Goal: Information Seeking & Learning: Learn about a topic

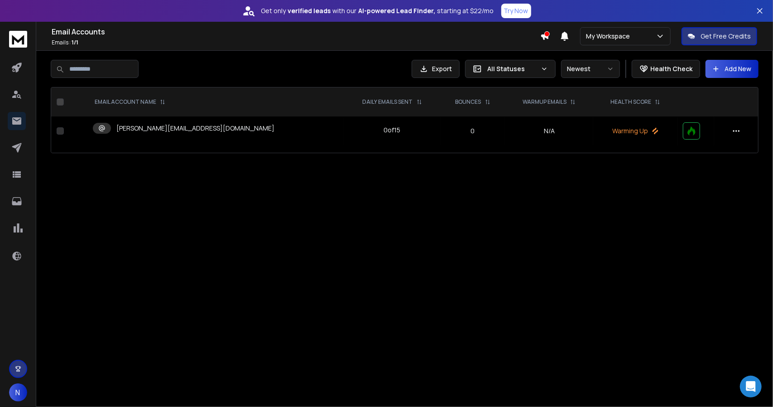
click at [688, 130] on icon at bounding box center [692, 130] width 8 height 9
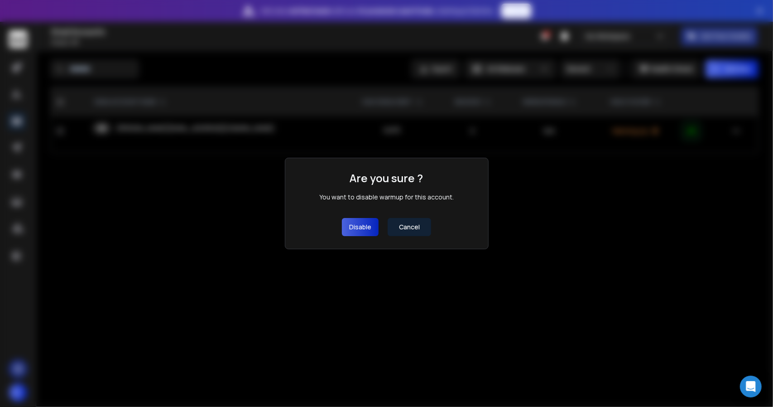
click at [411, 229] on button "Cancel" at bounding box center [409, 227] width 43 height 18
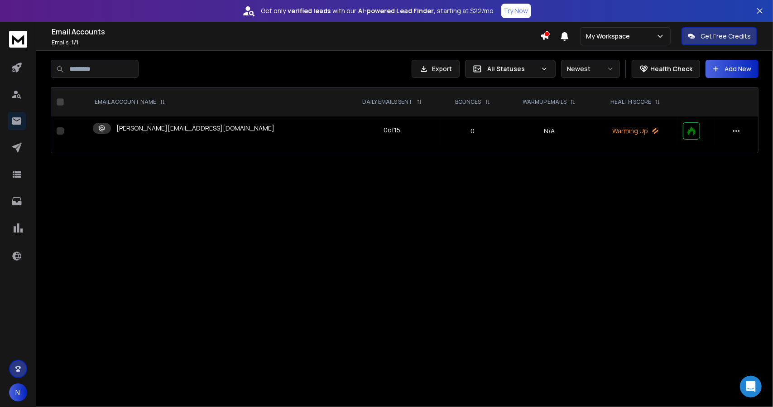
click at [149, 129] on p "[PERSON_NAME][EMAIL_ADDRESS][DOMAIN_NAME]" at bounding box center [195, 128] width 158 height 9
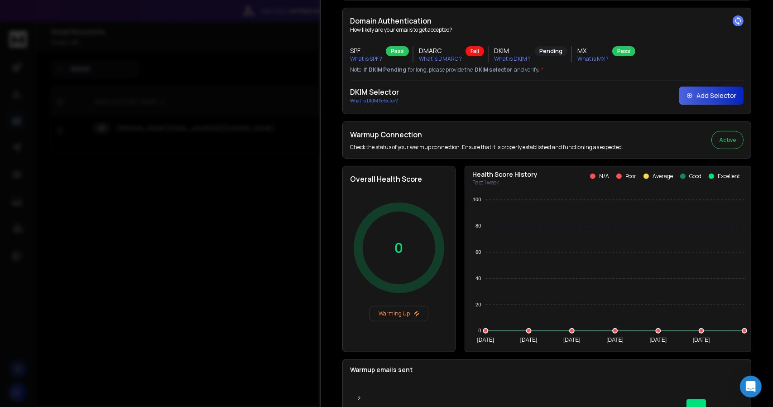
scroll to position [45, 0]
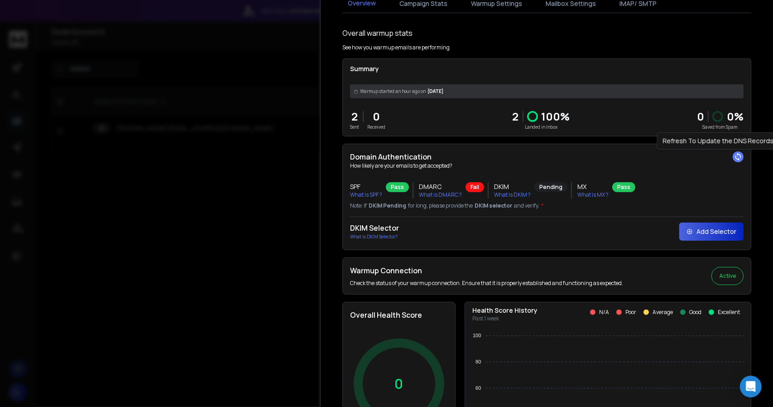
click at [730, 159] on h2 "Domain Authentication" at bounding box center [547, 156] width 394 height 11
click at [735, 156] on icon at bounding box center [738, 156] width 9 height 9
click at [711, 229] on button "Add Selector" at bounding box center [712, 231] width 64 height 18
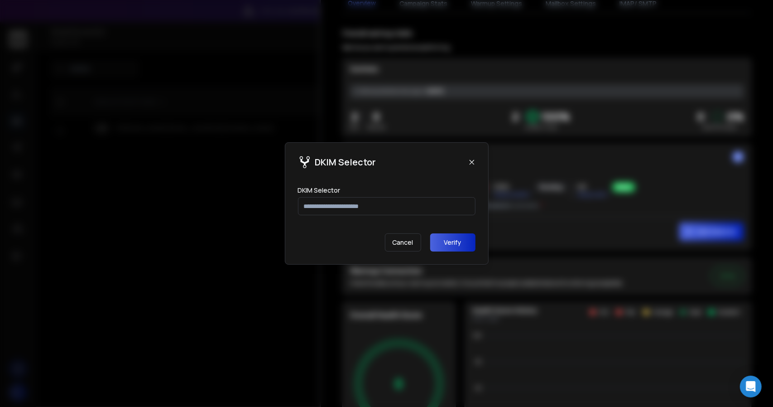
click at [417, 211] on input "text" at bounding box center [387, 206] width 178 height 18
click at [415, 206] on input "text" at bounding box center [387, 206] width 178 height 18
click at [469, 160] on icon at bounding box center [472, 162] width 7 height 7
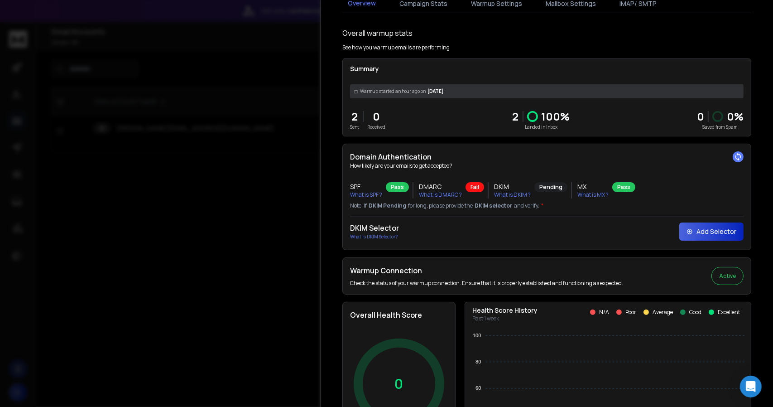
click at [706, 234] on button "Add Selector" at bounding box center [712, 231] width 64 height 18
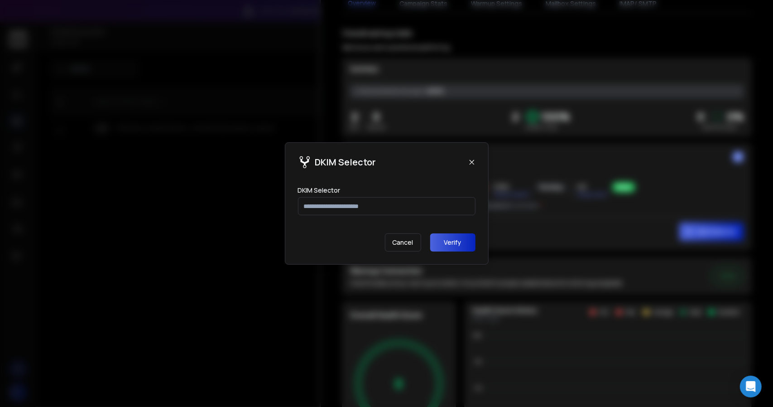
paste input "******"
type input "******"
click at [459, 242] on button "Verify" at bounding box center [452, 242] width 45 height 18
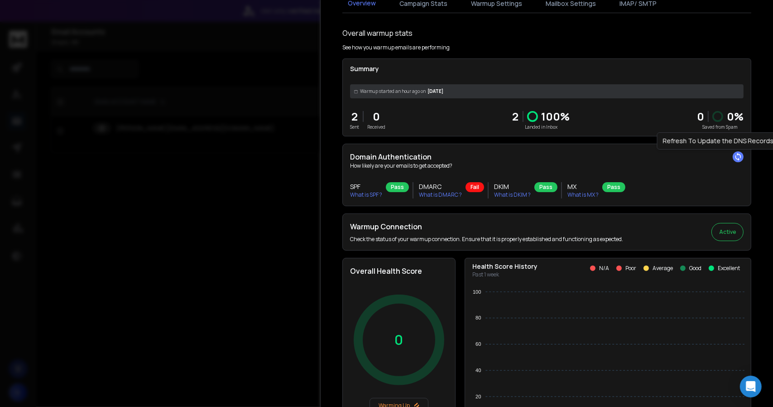
click at [736, 157] on icon at bounding box center [739, 157] width 6 height 8
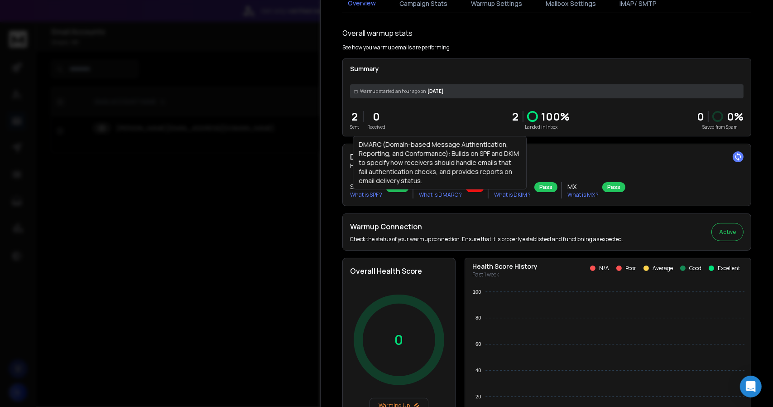
click at [439, 194] on p "What is DMARC ?" at bounding box center [440, 194] width 43 height 7
click at [430, 195] on p "What is DMARC ?" at bounding box center [440, 194] width 43 height 7
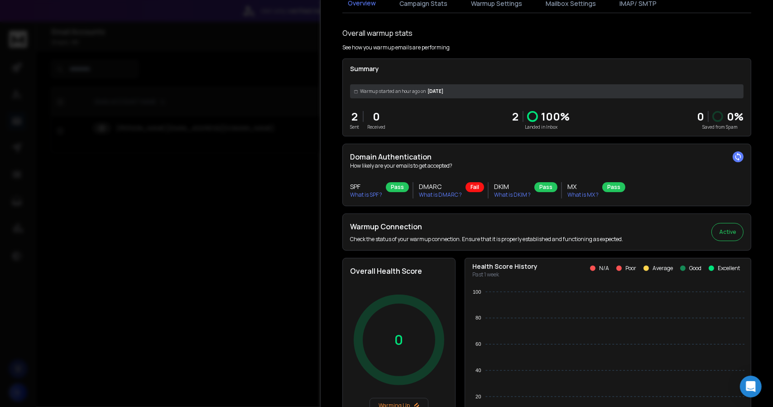
click at [430, 195] on p "What is DMARC ?" at bounding box center [440, 194] width 43 height 7
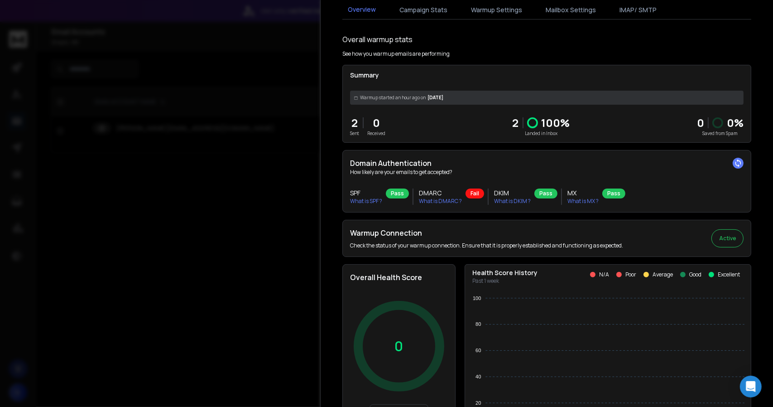
scroll to position [0, 0]
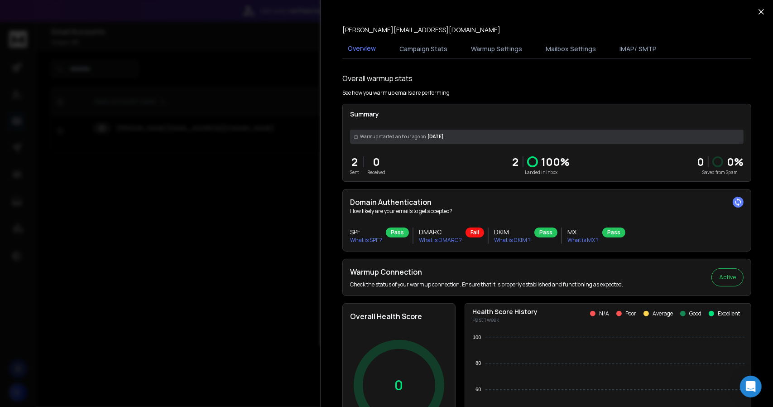
click at [759, 14] on icon "button" at bounding box center [761, 11] width 9 height 9
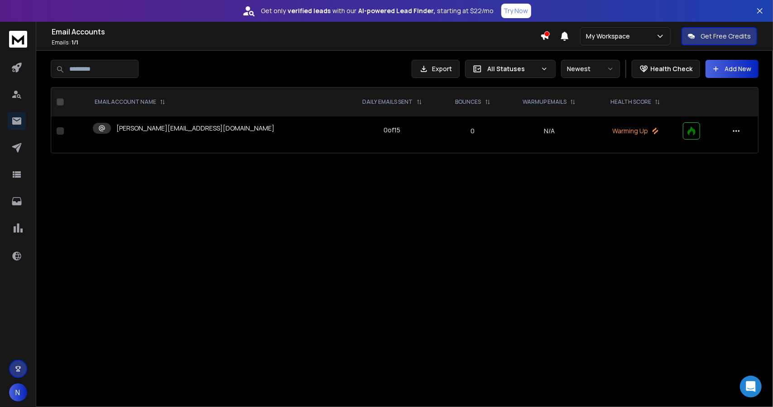
click at [766, 13] on div "Get only verified leads with our AI-powered Lead Finder, starting at $22/mo Try…" at bounding box center [386, 11] width 773 height 22
click at [764, 11] on icon at bounding box center [760, 11] width 8 height 8
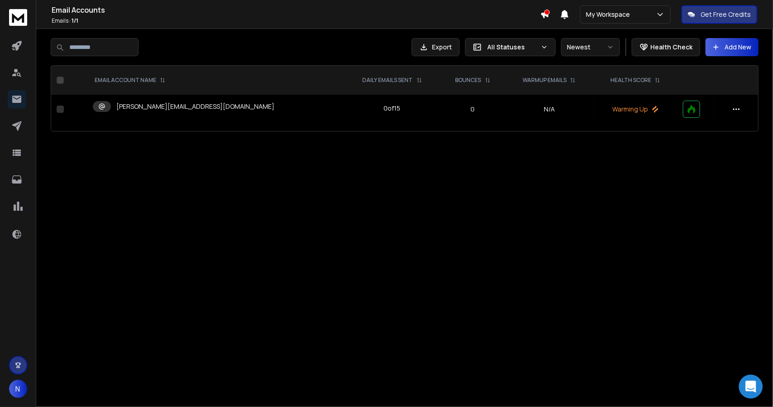
click at [747, 389] on icon "Open Intercom Messenger" at bounding box center [751, 387] width 12 height 12
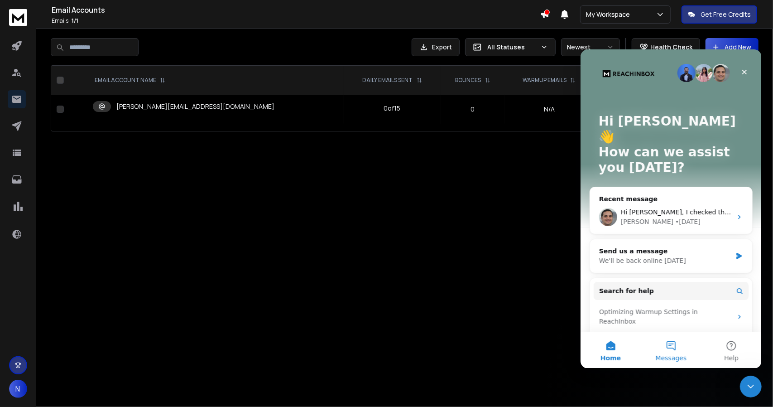
click at [671, 347] on button "Messages" at bounding box center [671, 350] width 60 height 36
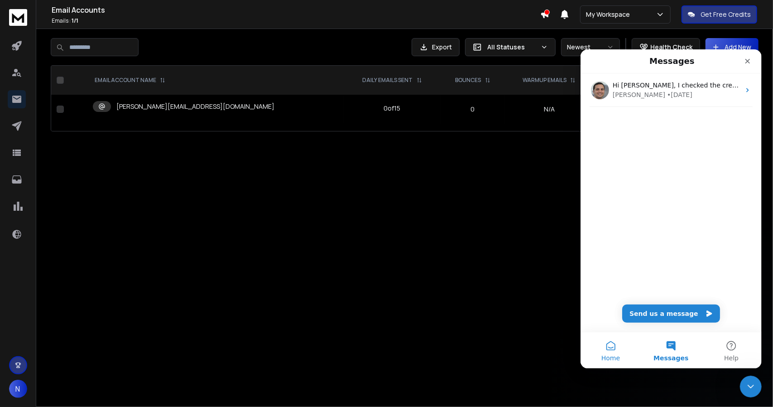
click at [613, 344] on button "Home" at bounding box center [610, 350] width 60 height 36
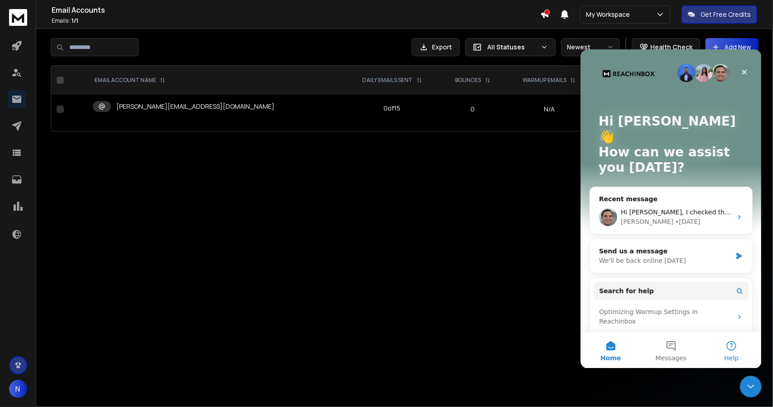
click at [726, 347] on button "Help" at bounding box center [731, 350] width 60 height 36
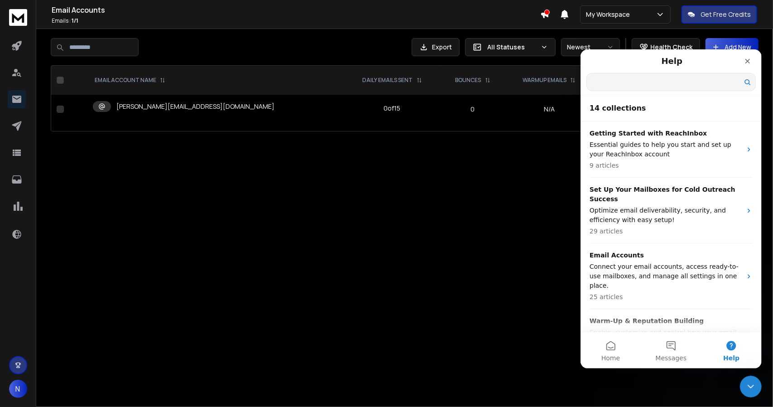
click at [676, 87] on input "Search for help" at bounding box center [671, 81] width 169 height 17
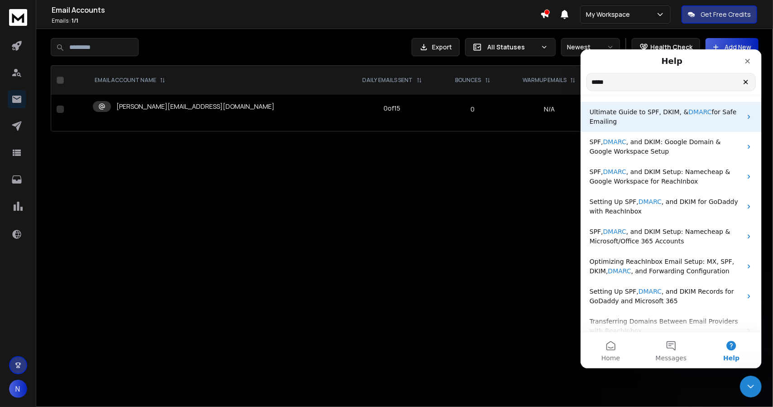
type input "*****"
click at [653, 114] on span "Ultimate Guide to SPF, DKIM, &" at bounding box center [639, 111] width 99 height 7
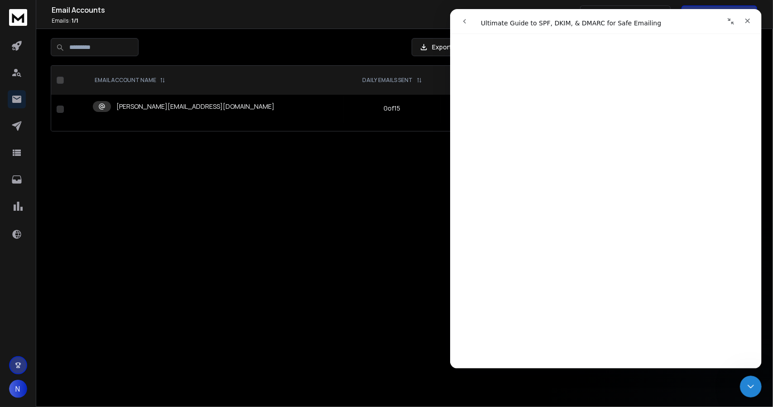
scroll to position [339, 0]
click at [467, 19] on icon "go back" at bounding box center [464, 21] width 7 height 7
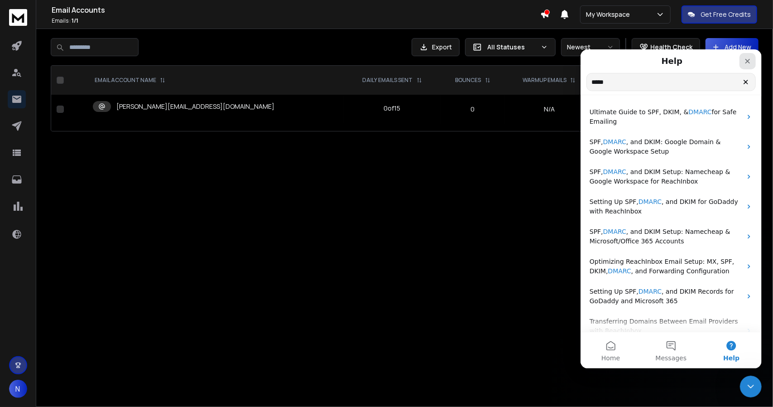
click at [749, 62] on icon "Close" at bounding box center [747, 60] width 7 height 7
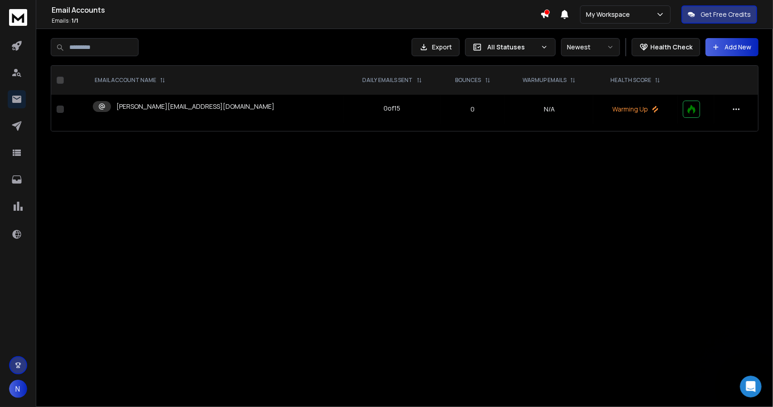
scroll to position [0, 0]
click at [157, 105] on p "[PERSON_NAME][EMAIL_ADDRESS][DOMAIN_NAME]" at bounding box center [195, 106] width 158 height 9
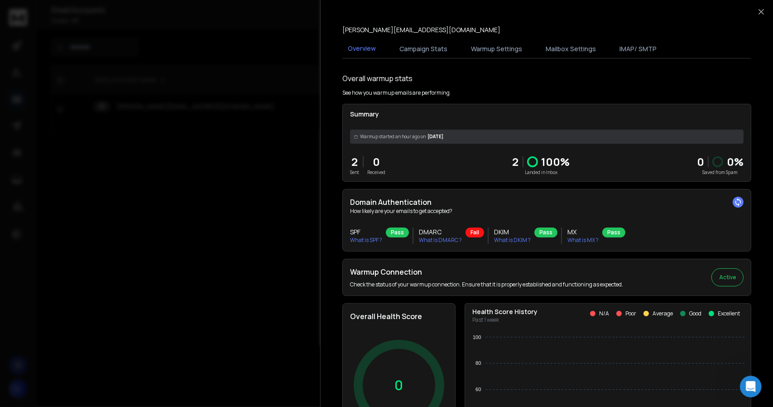
scroll to position [45, 0]
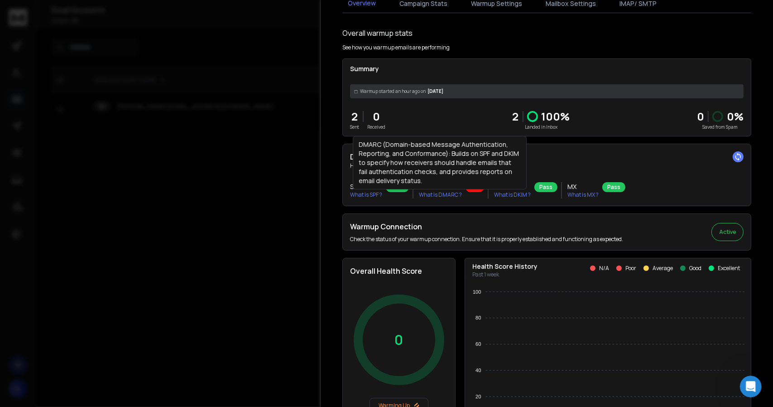
click at [451, 195] on p "What is DMARC ?" at bounding box center [440, 194] width 43 height 7
click at [459, 194] on p "What is DMARC ?" at bounding box center [440, 194] width 43 height 7
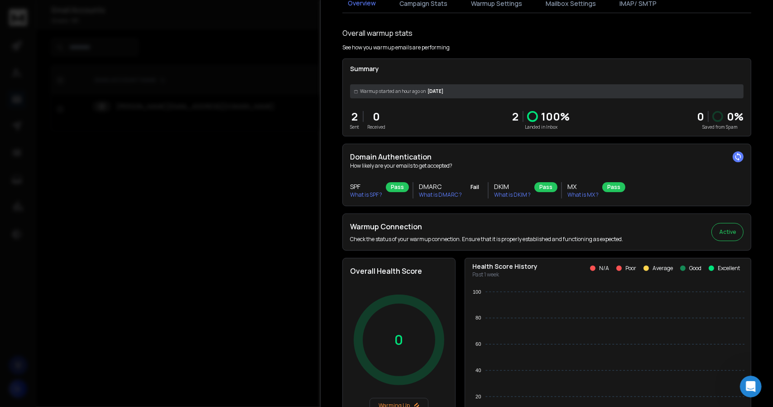
click at [474, 187] on div "Fail" at bounding box center [475, 187] width 19 height 10
click at [734, 158] on icon at bounding box center [738, 156] width 9 height 9
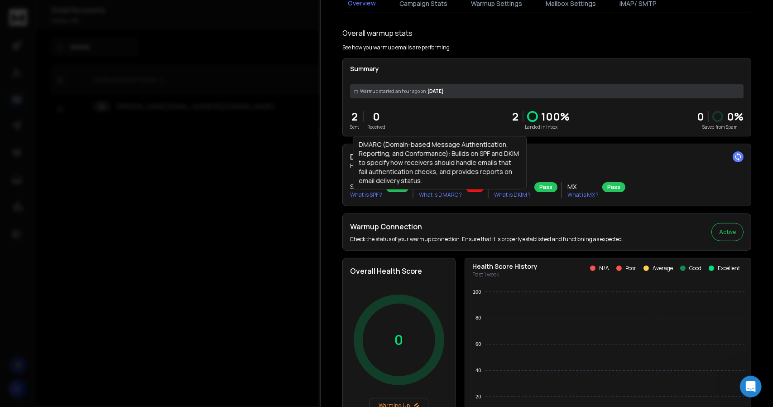
click at [435, 193] on p "What is DMARC ?" at bounding box center [440, 194] width 43 height 7
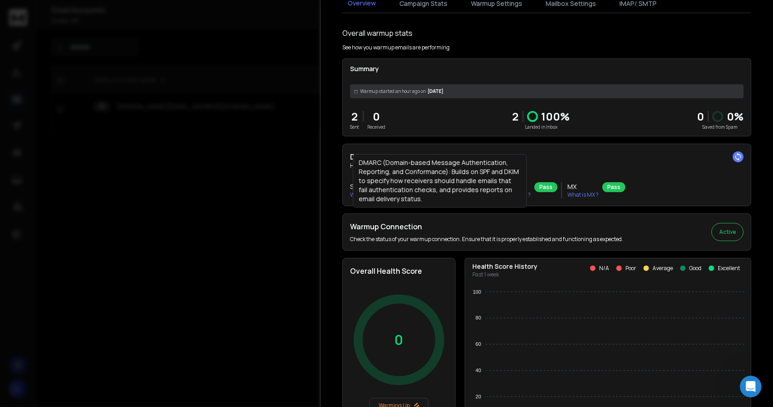
scroll to position [0, 0]
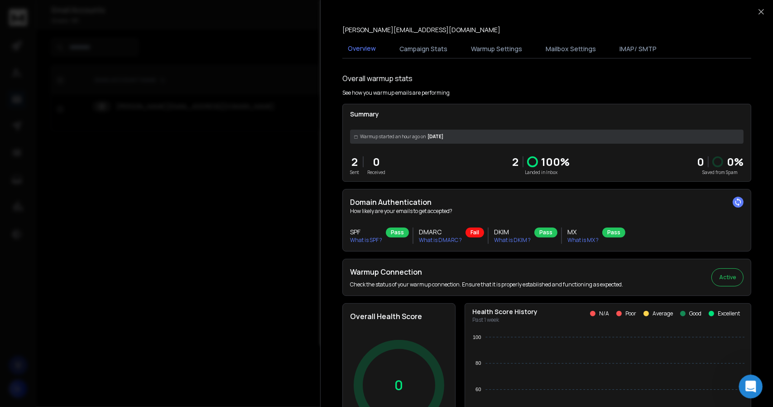
click at [746, 383] on icon "Open Intercom Messenger" at bounding box center [750, 385] width 15 height 15
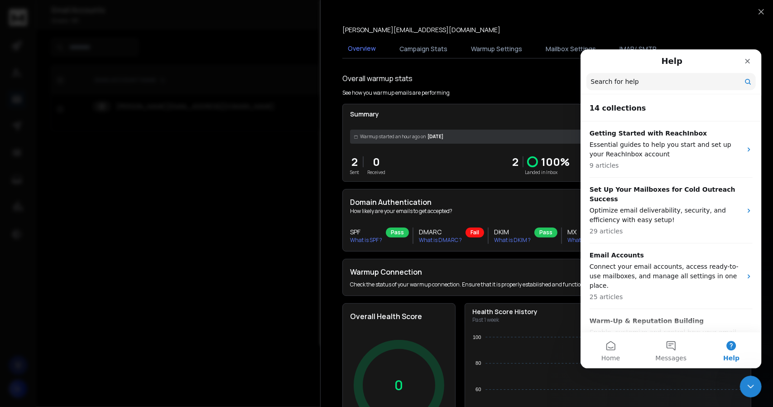
click at [694, 82] on input "Search for help" at bounding box center [670, 80] width 169 height 17
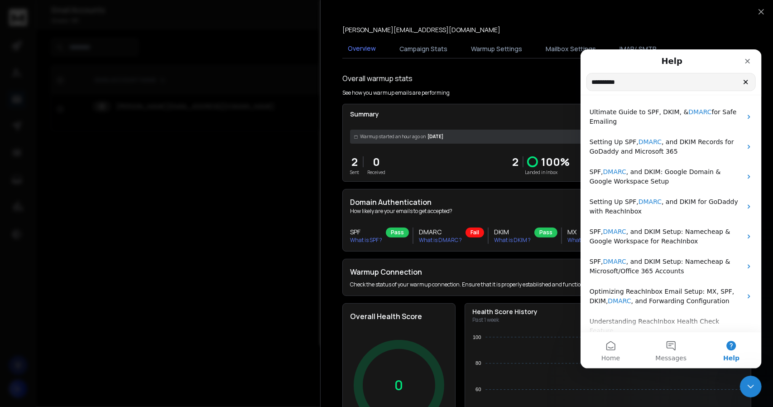
type input "**********"
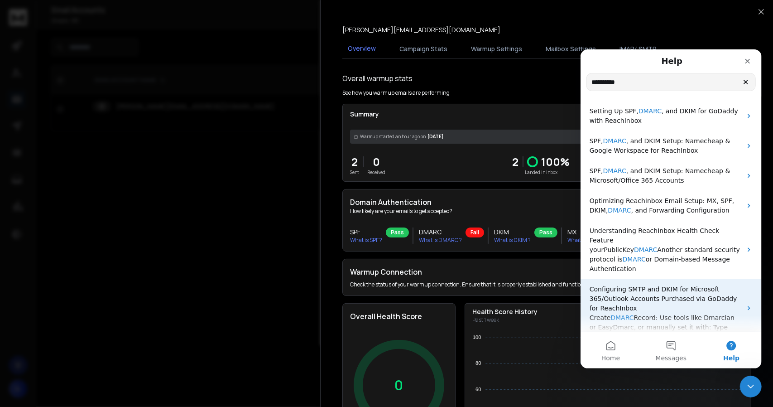
scroll to position [136, 0]
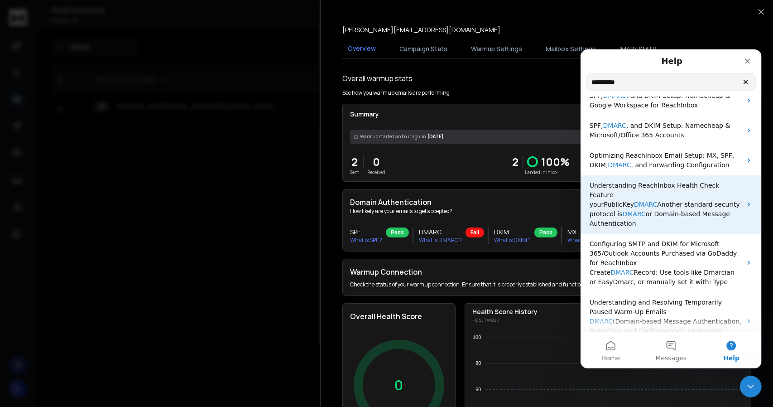
click at [685, 200] on span "Another standard security protocol is" at bounding box center [665, 208] width 150 height 17
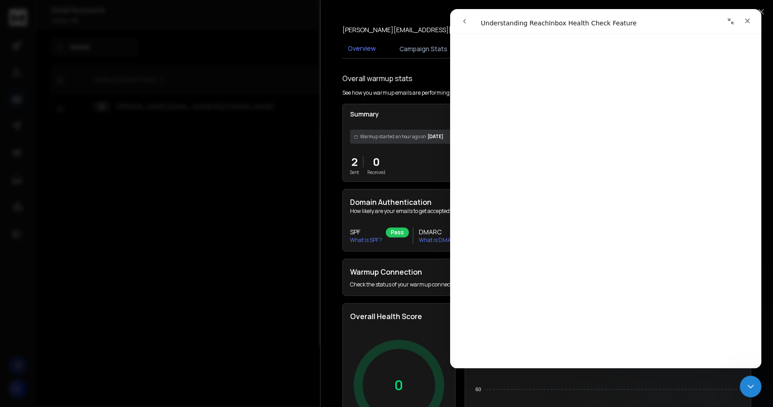
scroll to position [1614, 0]
click at [749, 20] on icon "Close" at bounding box center [747, 20] width 7 height 7
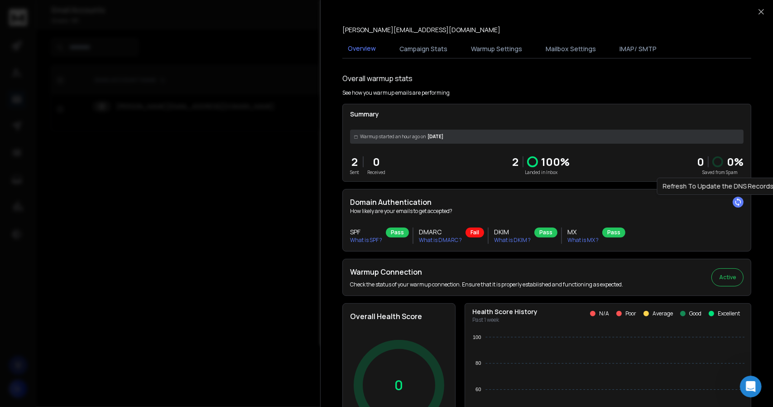
click at [735, 203] on icon at bounding box center [738, 202] width 9 height 9
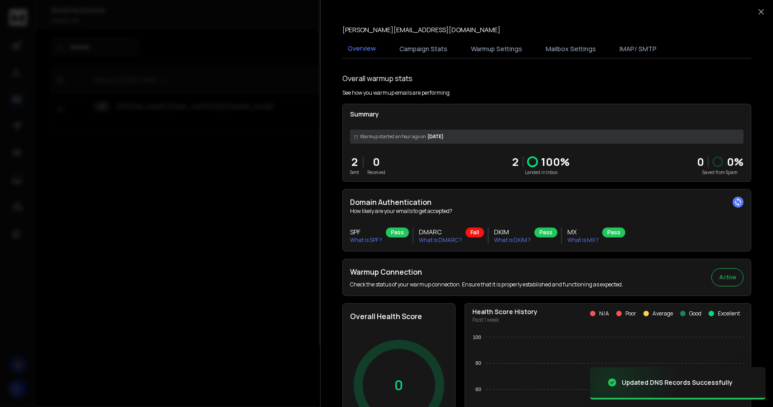
click at [735, 203] on icon at bounding box center [738, 202] width 9 height 9
